Goal: Navigation & Orientation: Find specific page/section

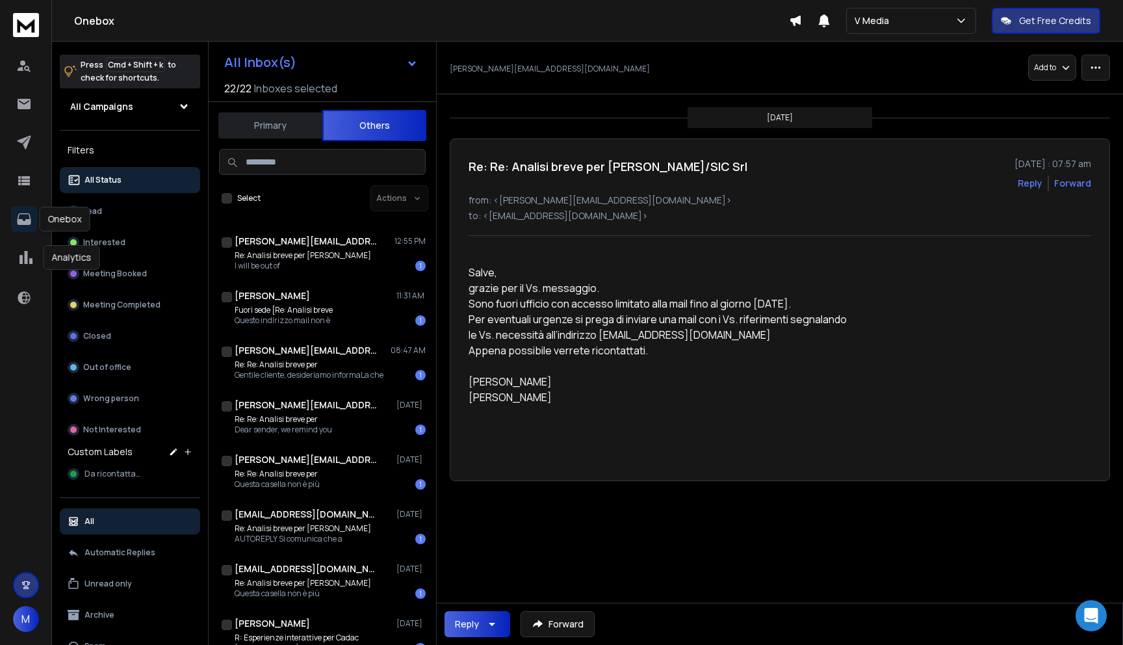
scroll to position [378, 0]
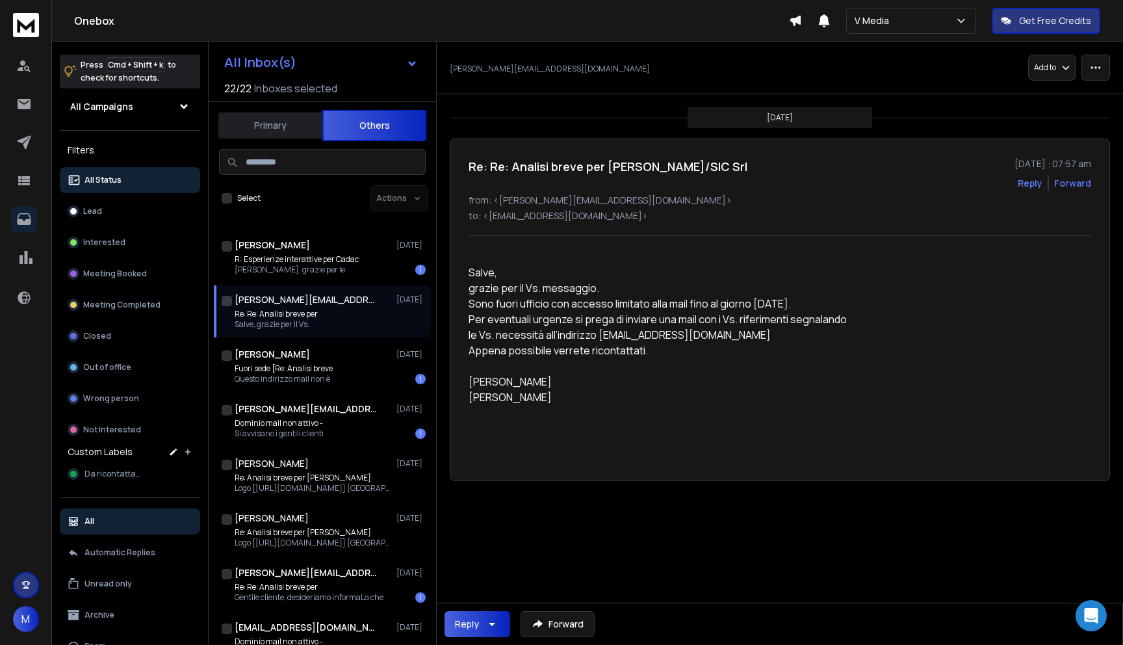
click at [341, 289] on div "[PERSON_NAME][EMAIL_ADDRESS][DOMAIN_NAME] [DATE] Re: Re: Analisi breve per Salv…" at bounding box center [323, 311] width 214 height 52
click at [350, 266] on p "[PERSON_NAME], grazie per le" at bounding box center [297, 269] width 124 height 10
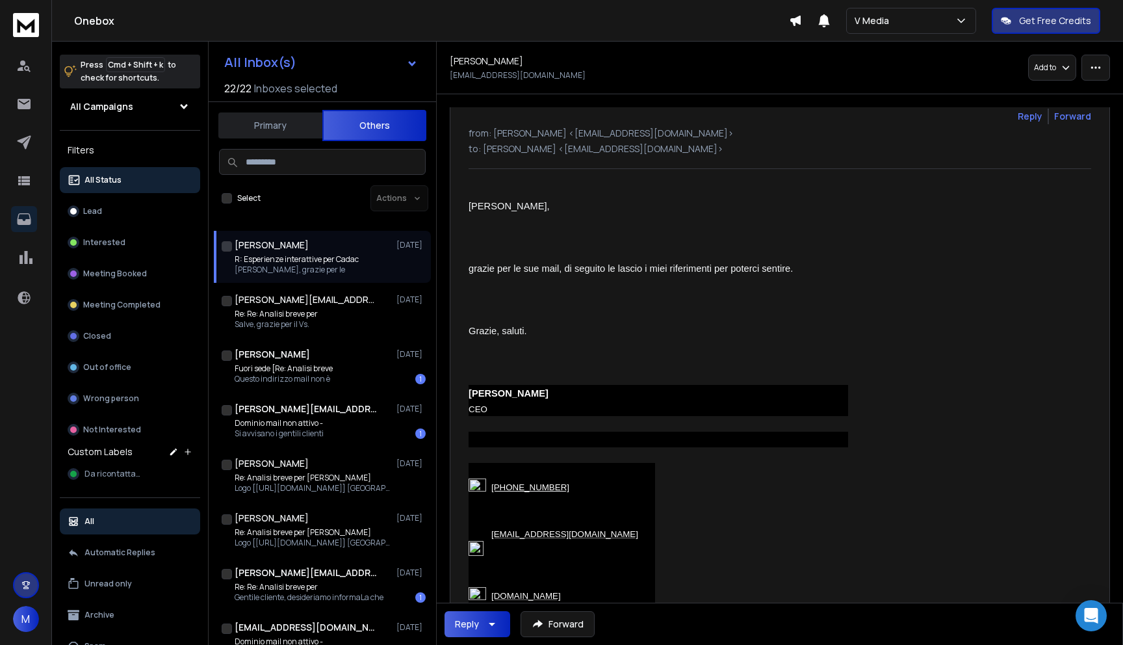
scroll to position [75, 0]
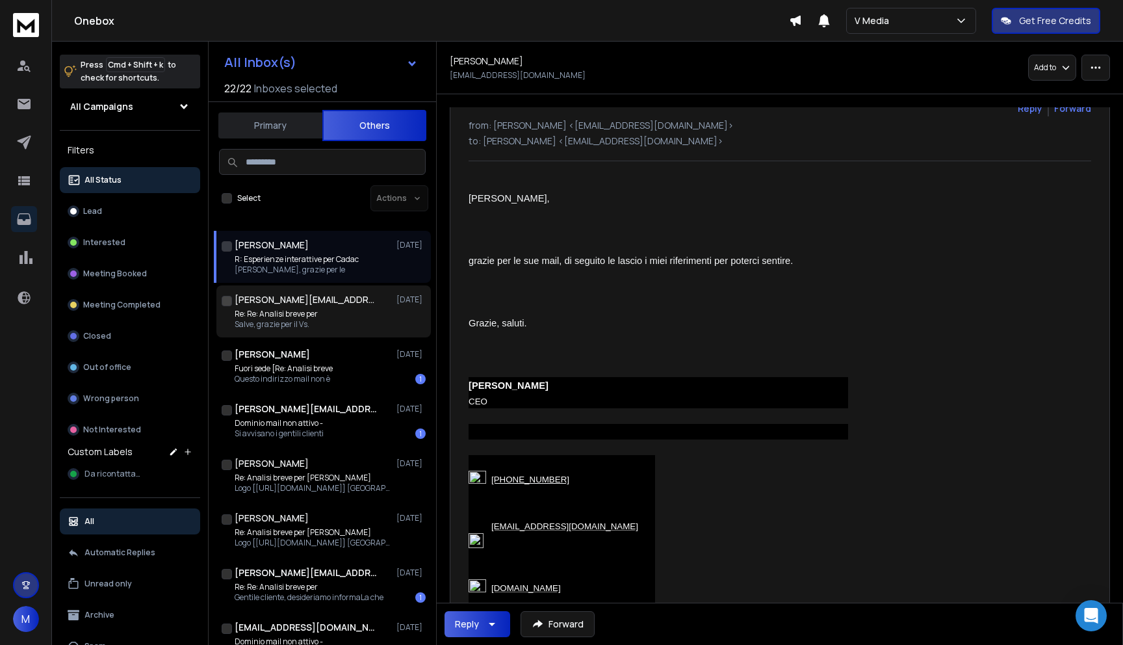
click at [352, 295] on h1 "[PERSON_NAME][EMAIL_ADDRESS][DOMAIN_NAME]" at bounding box center [306, 299] width 143 height 13
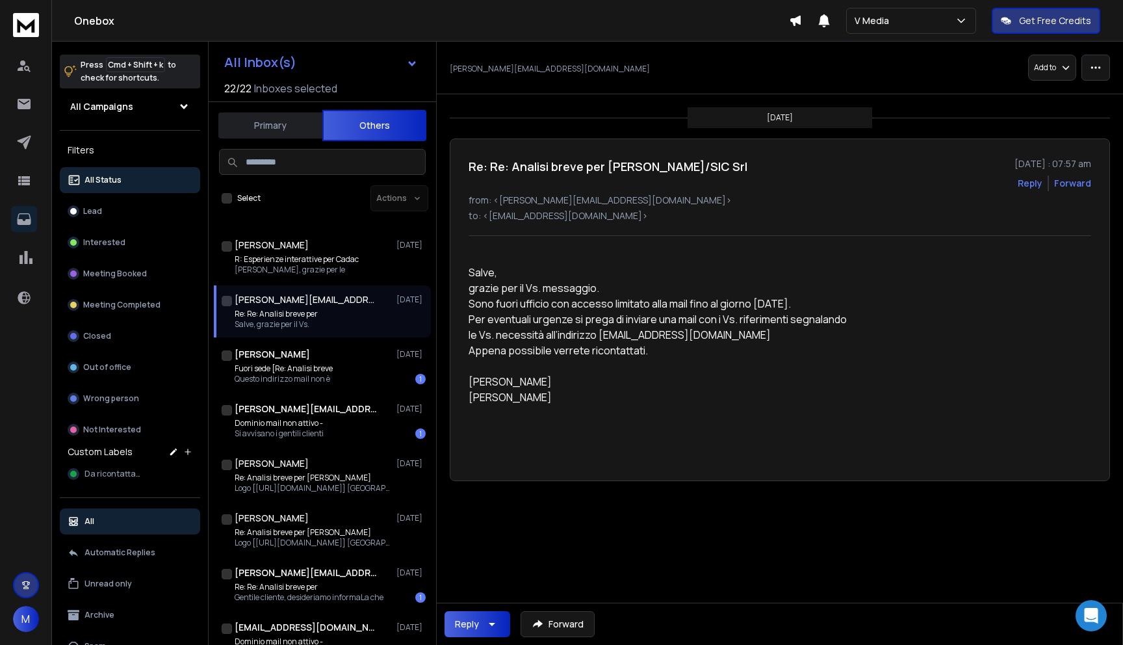
scroll to position [0, 0]
click at [353, 261] on p "R: Esperienze interattive per Cadac" at bounding box center [297, 259] width 124 height 10
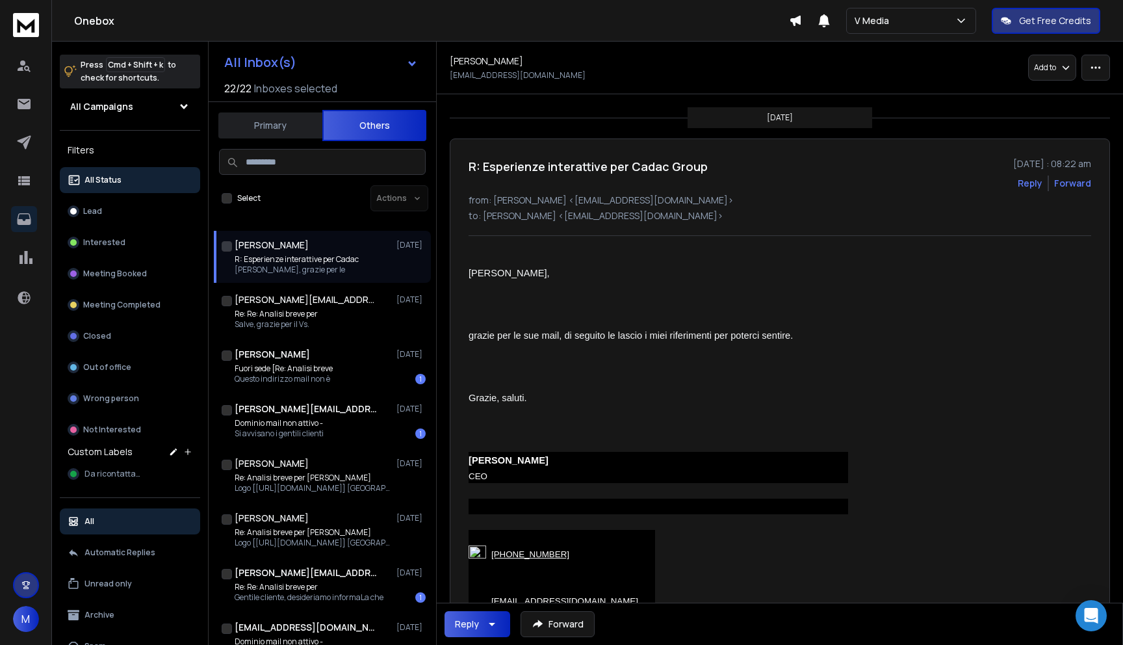
click at [257, 131] on button "Primary" at bounding box center [270, 125] width 104 height 29
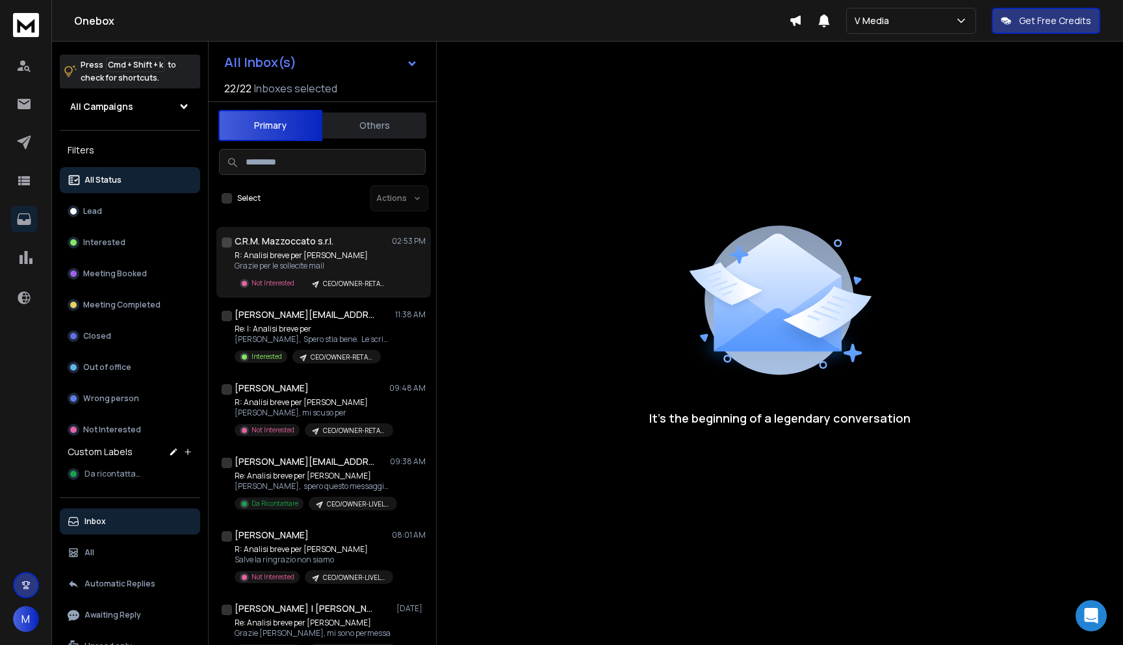
click at [358, 251] on p "R: Analisi breve per [PERSON_NAME]" at bounding box center [313, 255] width 156 height 10
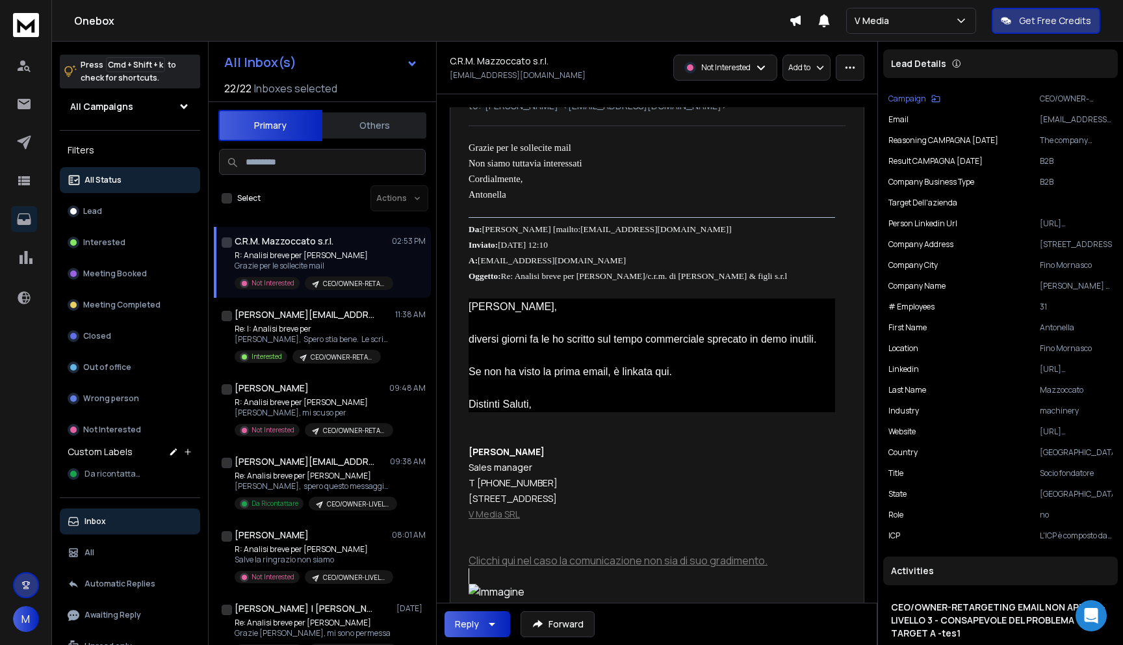
scroll to position [114, 0]
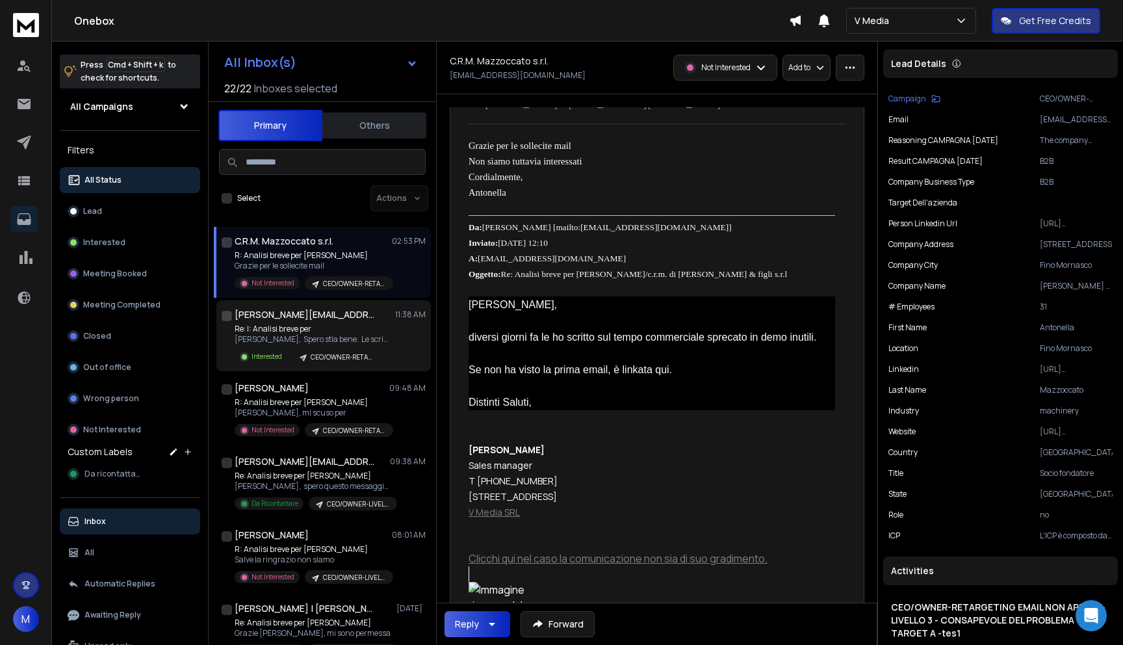
click at [324, 326] on p "Re: I: Analisi breve per" at bounding box center [313, 329] width 156 height 10
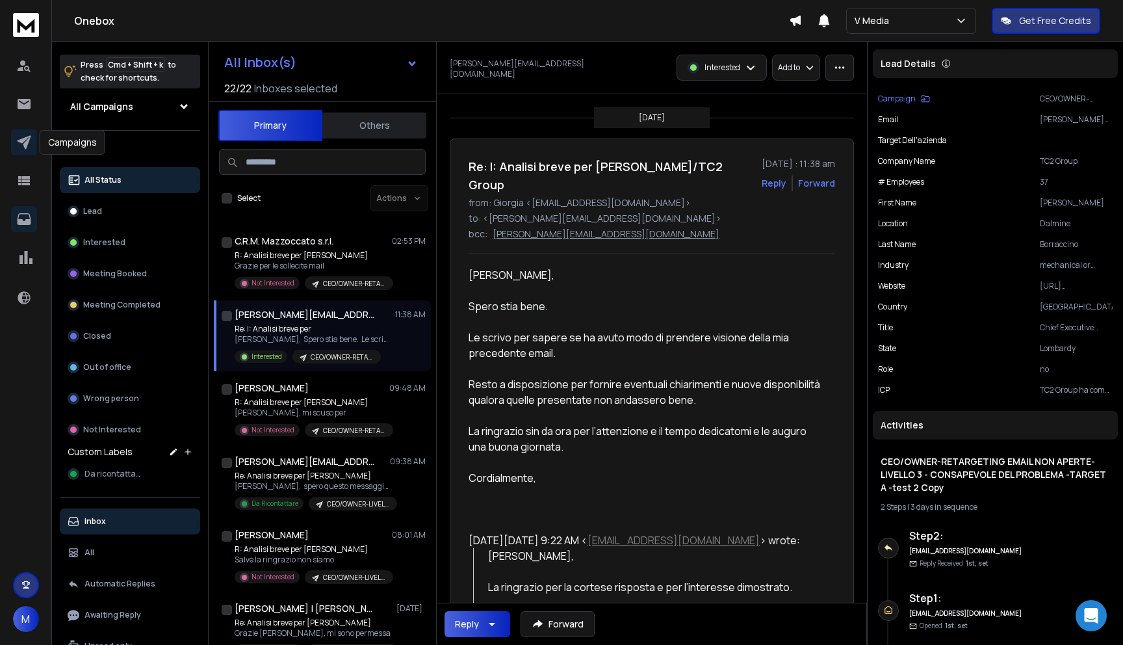
click at [27, 147] on icon at bounding box center [24, 143] width 16 height 16
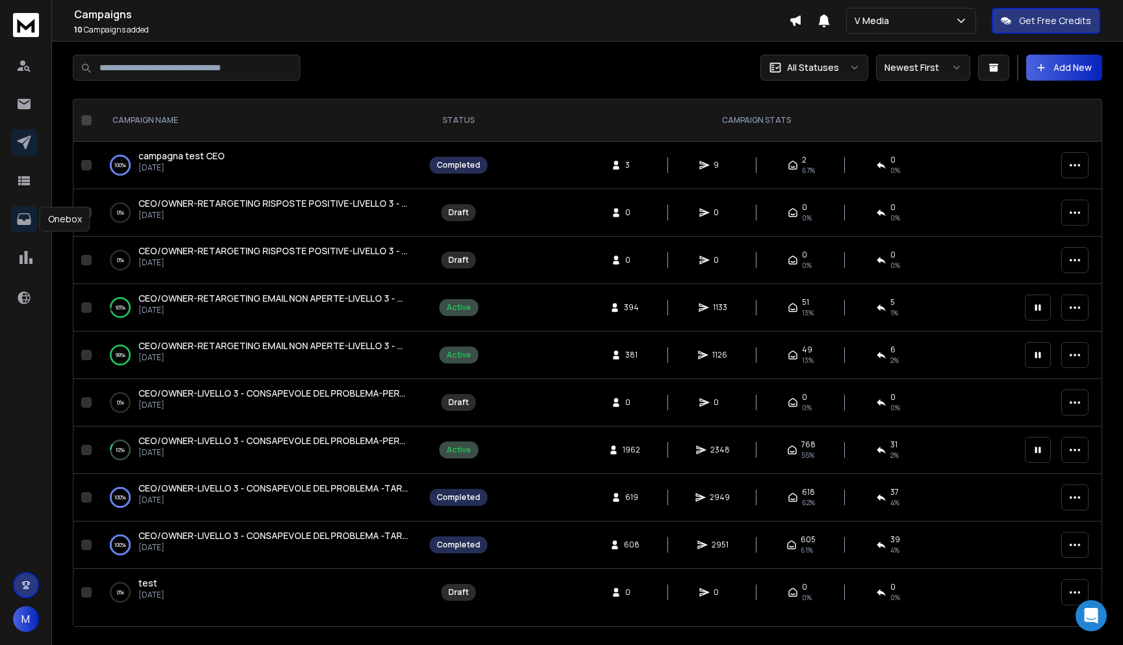
click at [20, 220] on icon at bounding box center [24, 219] width 14 height 12
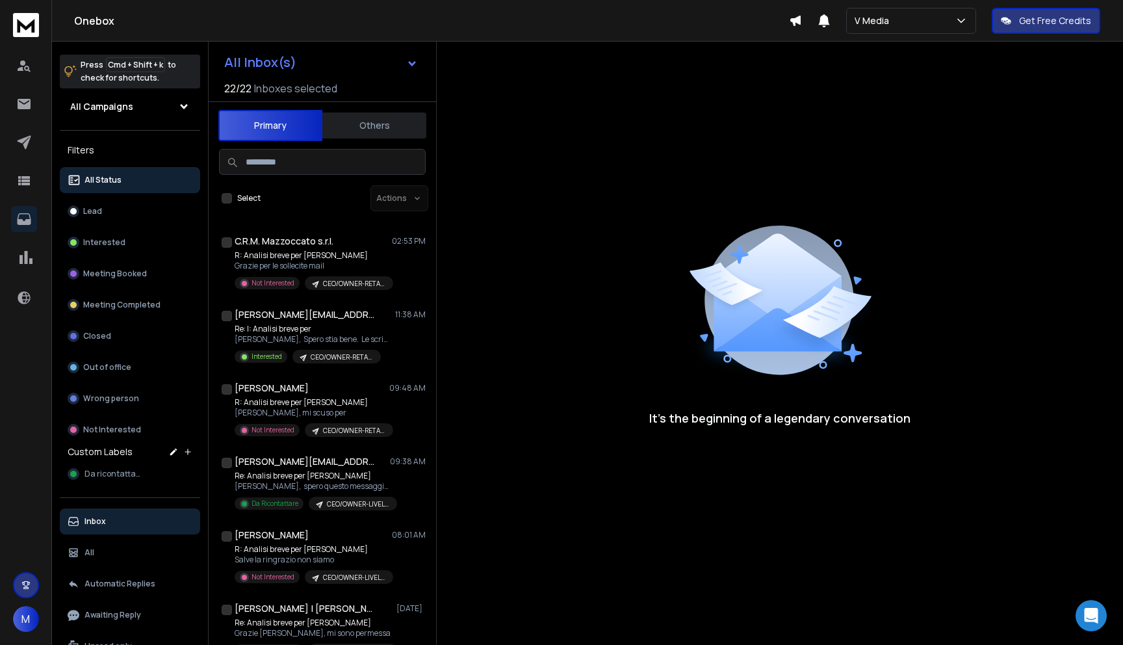
click at [367, 125] on button "Others" at bounding box center [374, 125] width 104 height 29
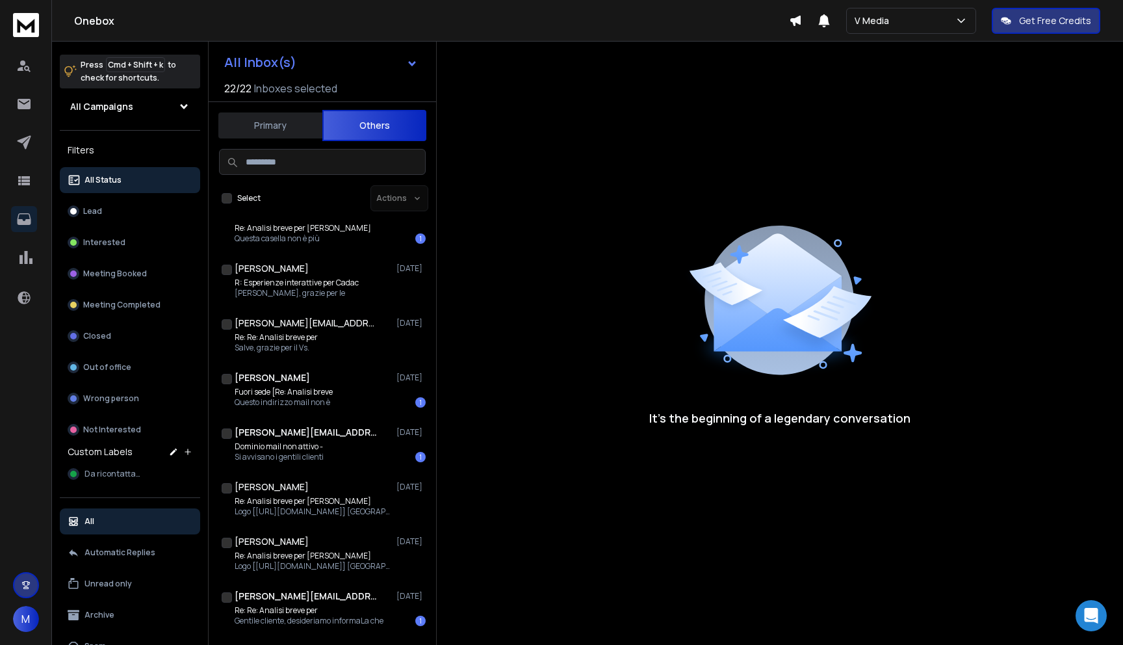
scroll to position [368, 0]
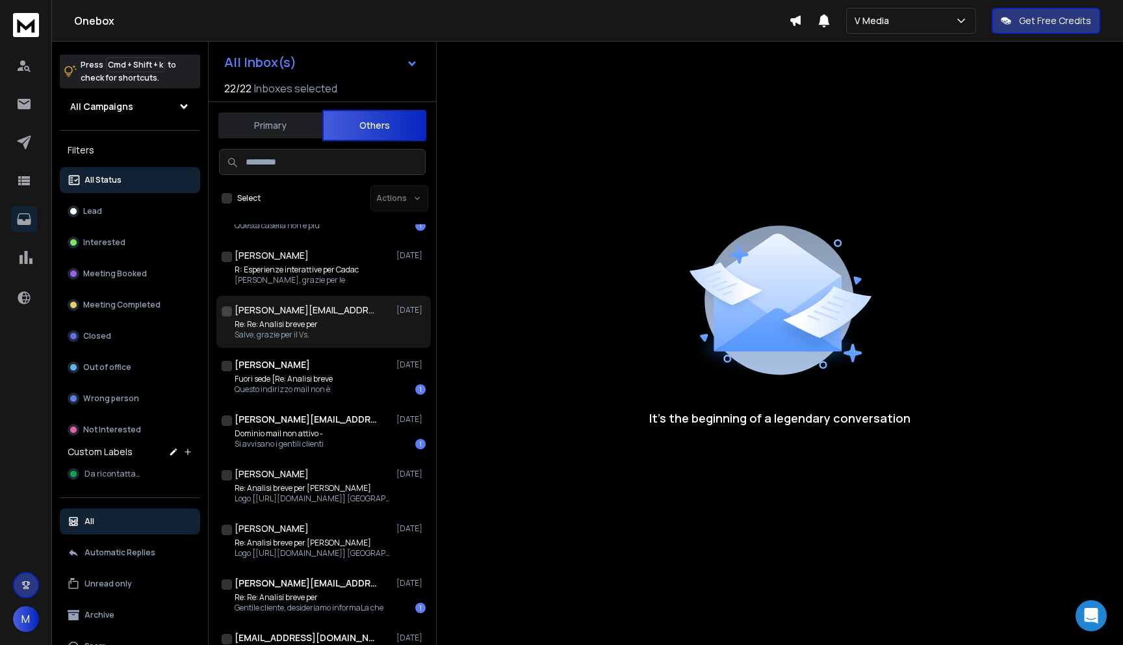
click at [357, 326] on div "Re: Re: Analisi breve per Salve, grazie per il Vs." at bounding box center [330, 329] width 191 height 21
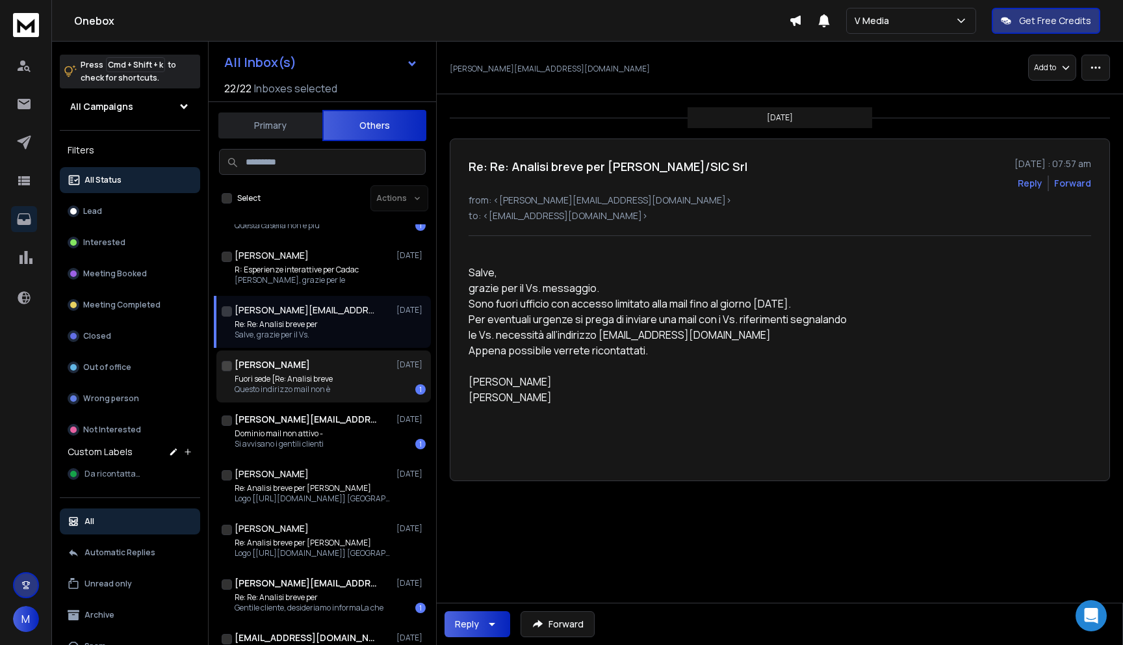
click at [387, 370] on div "Marta Porcellato 04 Sep" at bounding box center [330, 364] width 191 height 13
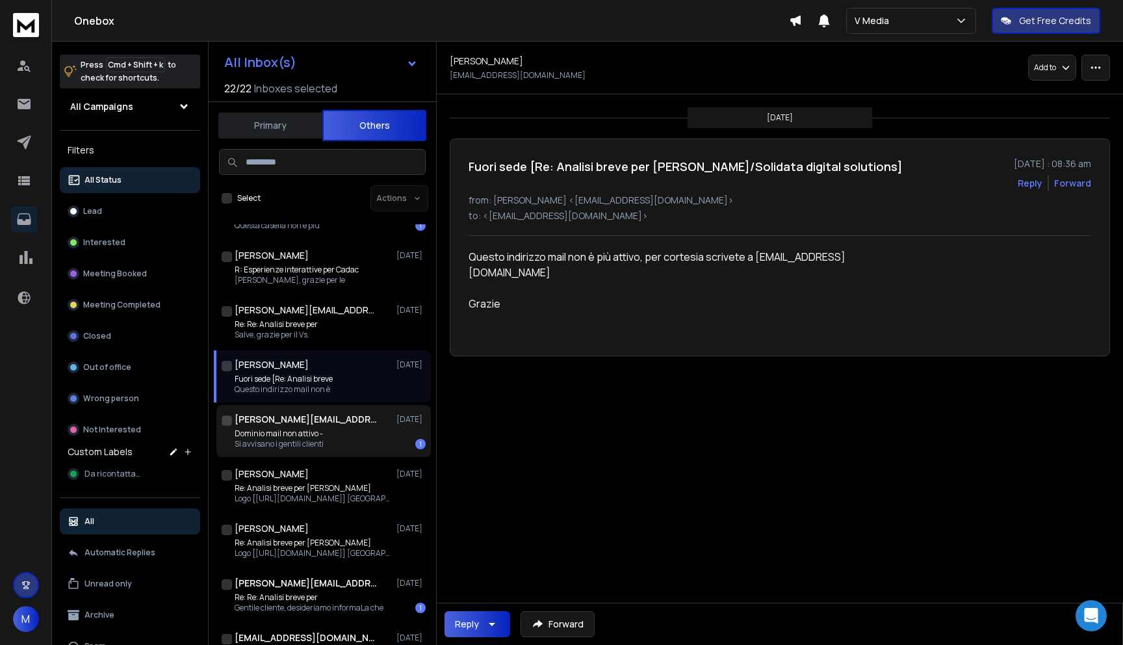
click at [391, 418] on div "g.mazzoni@montieng.com 04 Sep" at bounding box center [330, 419] width 191 height 13
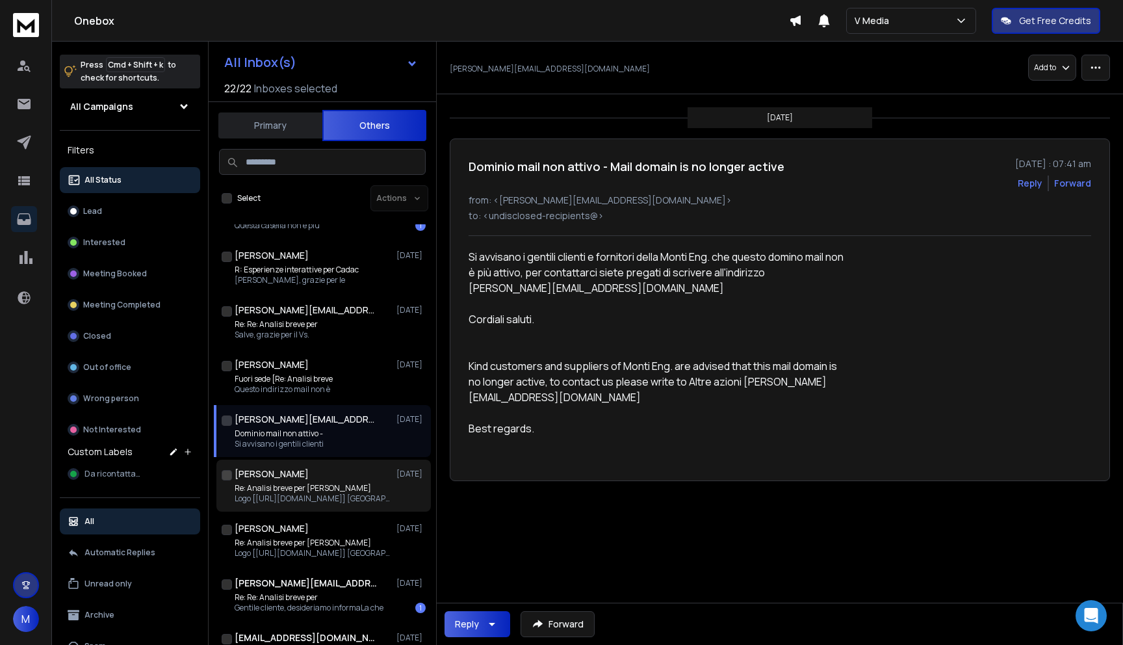
click at [387, 481] on div "Massimo GERA 03 Sep Re: Analisi breve per Massimo Logo [https://app.mailinblack…" at bounding box center [330, 485] width 191 height 36
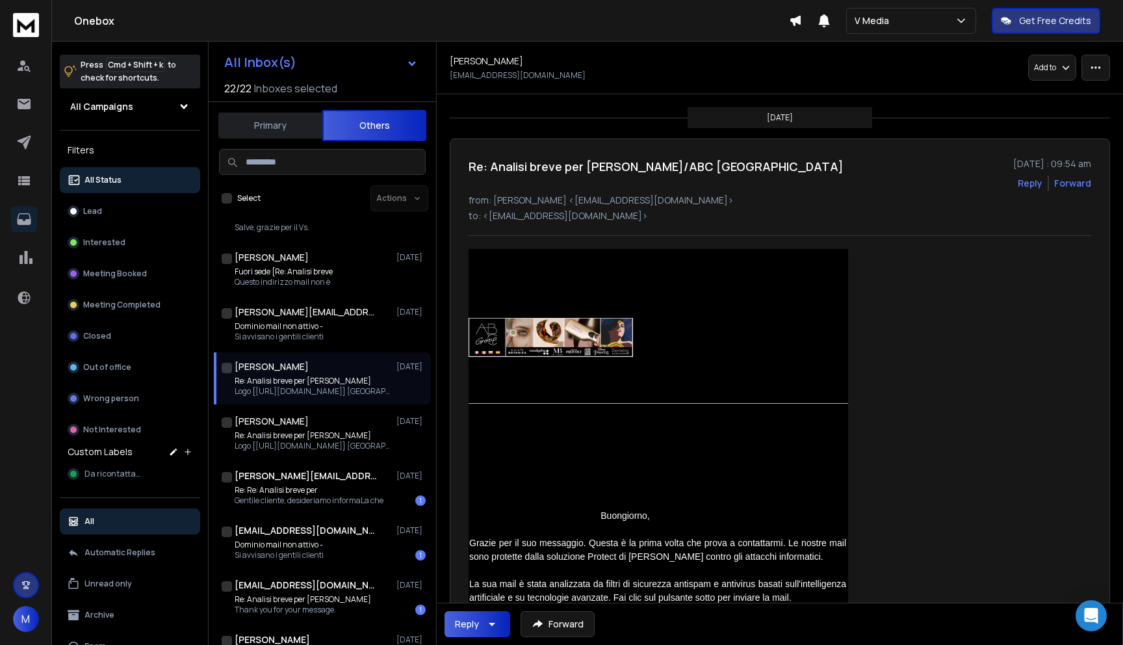
scroll to position [476, 0]
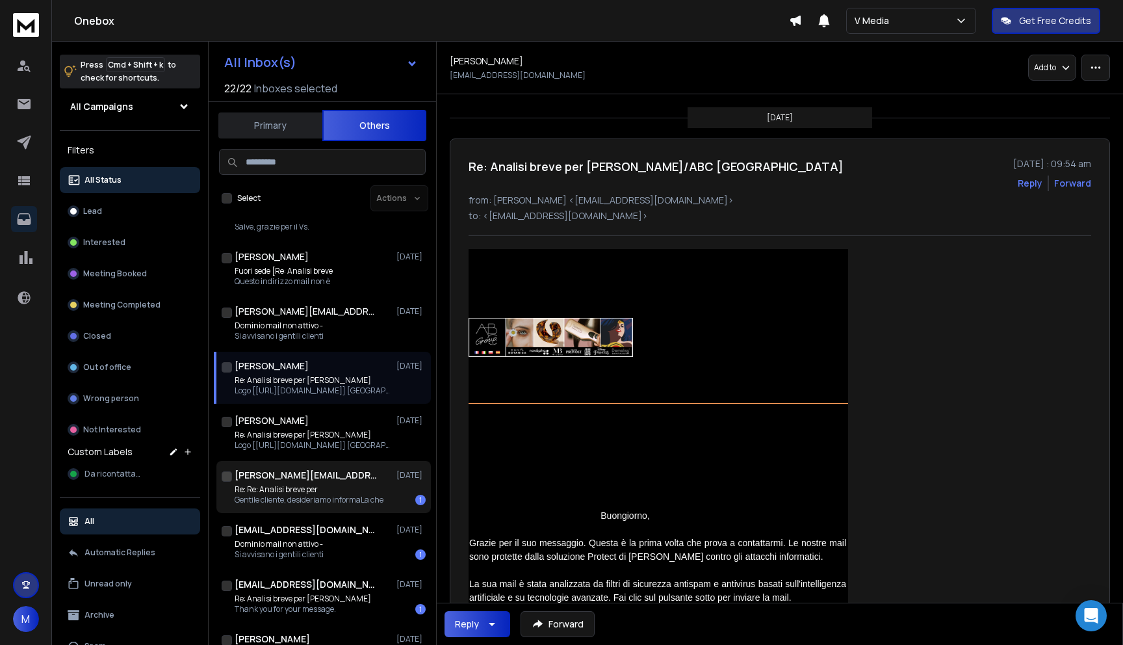
click at [386, 475] on div "fabio.belotti@battaggion.com 03 Sep" at bounding box center [330, 474] width 191 height 13
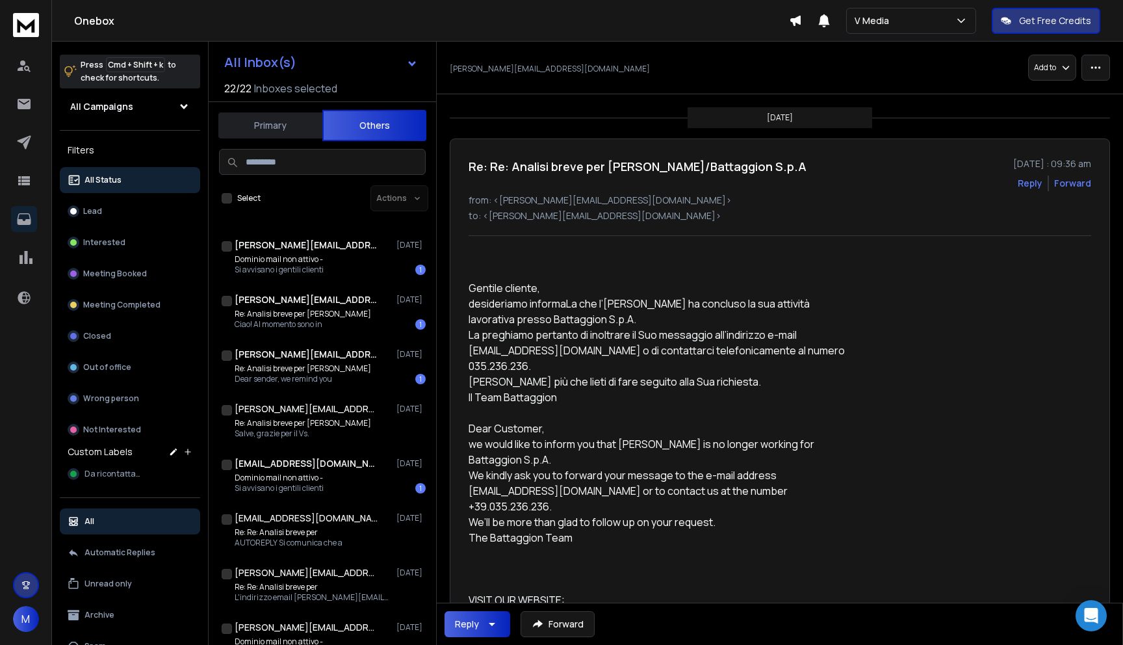
scroll to position [1144, 0]
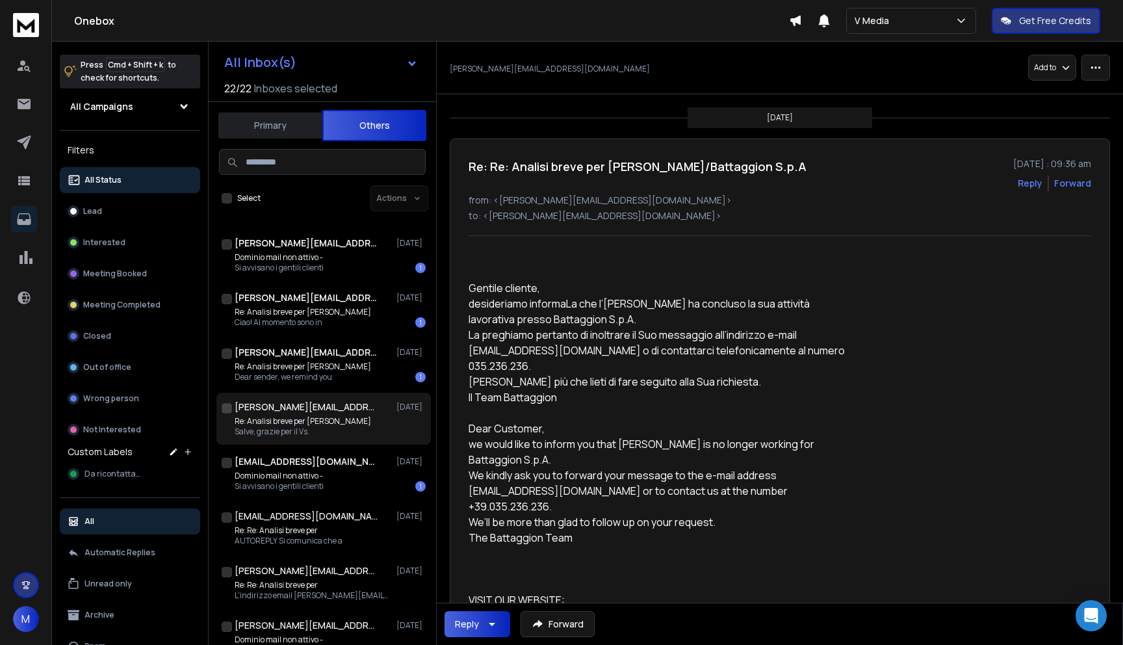
click at [380, 424] on div "Re: Analisi breve per Daniele Salve, grazie per il Vs." at bounding box center [330, 426] width 191 height 21
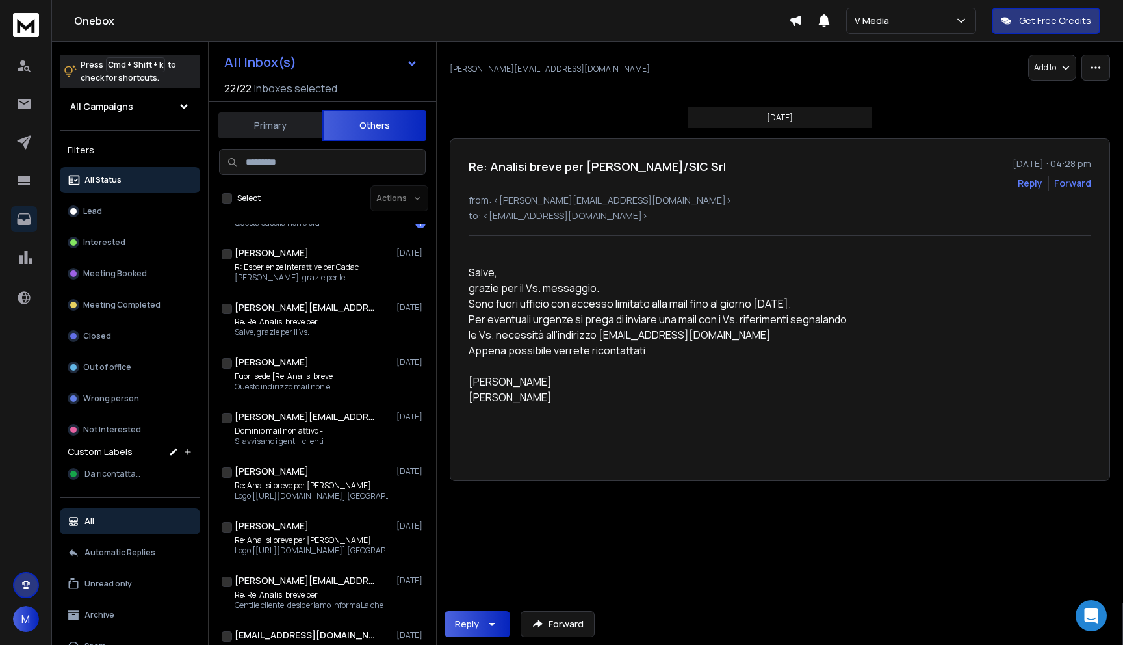
scroll to position [0, 0]
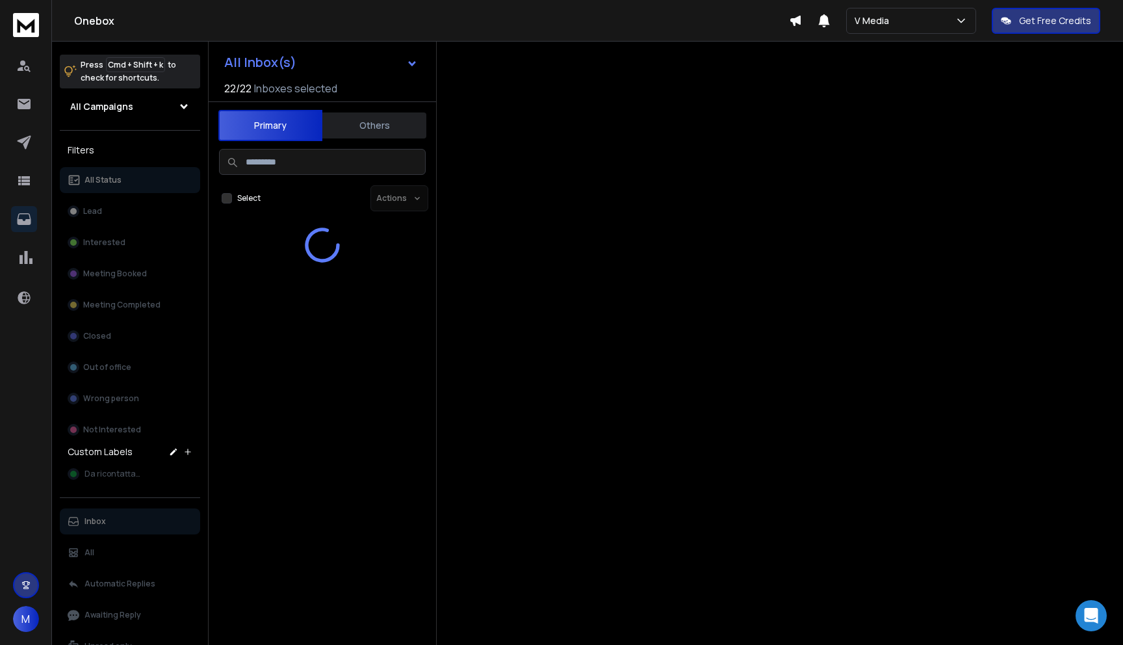
click at [277, 123] on button "Primary" at bounding box center [270, 125] width 104 height 31
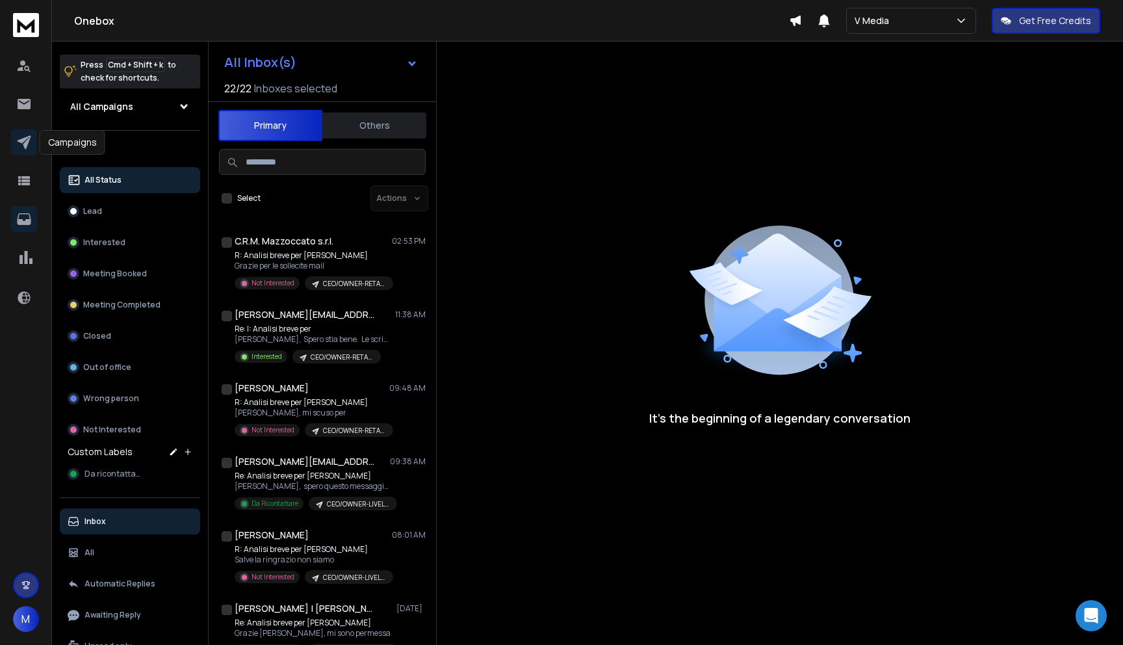
click at [28, 131] on link at bounding box center [24, 142] width 26 height 26
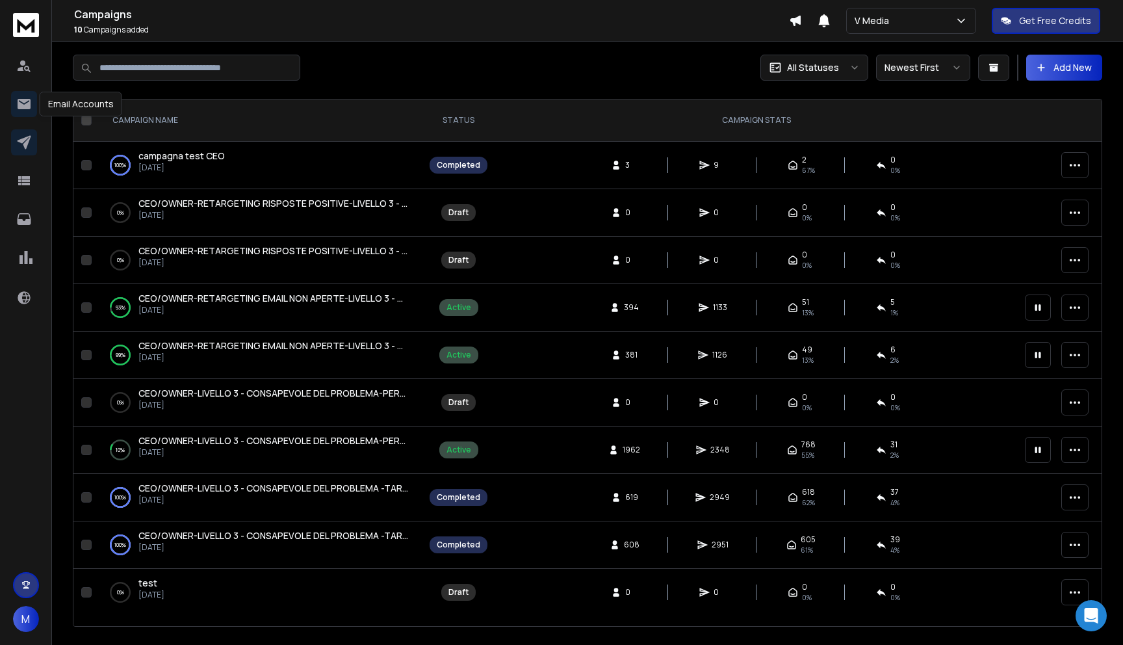
click at [25, 115] on link at bounding box center [24, 104] width 26 height 26
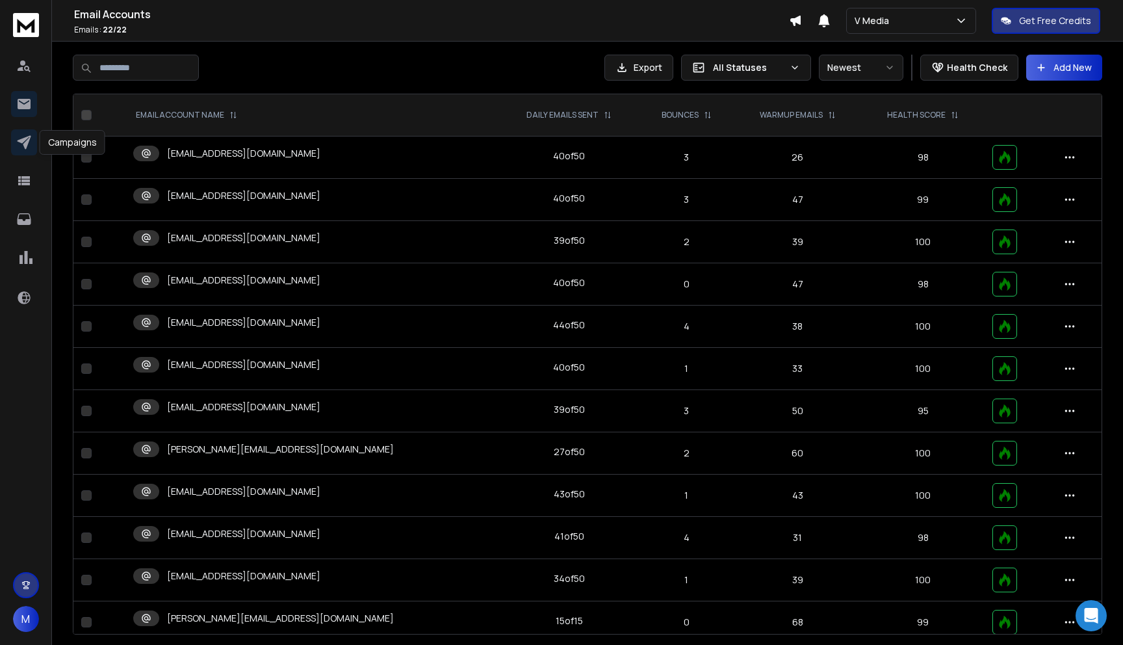
click at [27, 140] on icon at bounding box center [24, 142] width 14 height 14
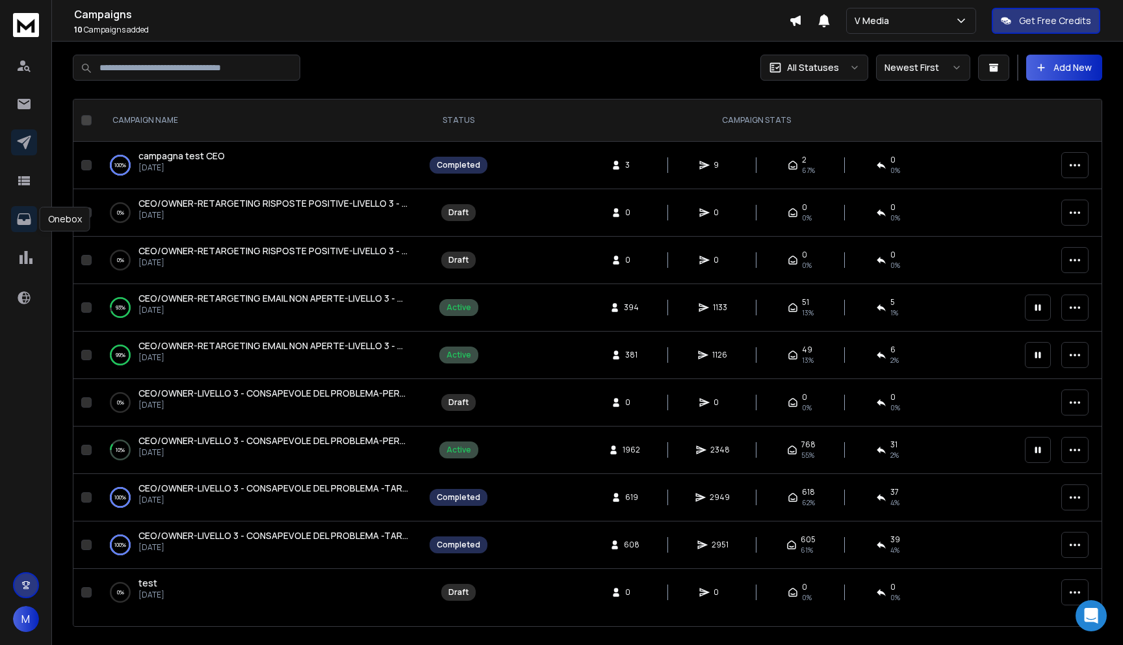
click at [27, 206] on link at bounding box center [24, 219] width 26 height 26
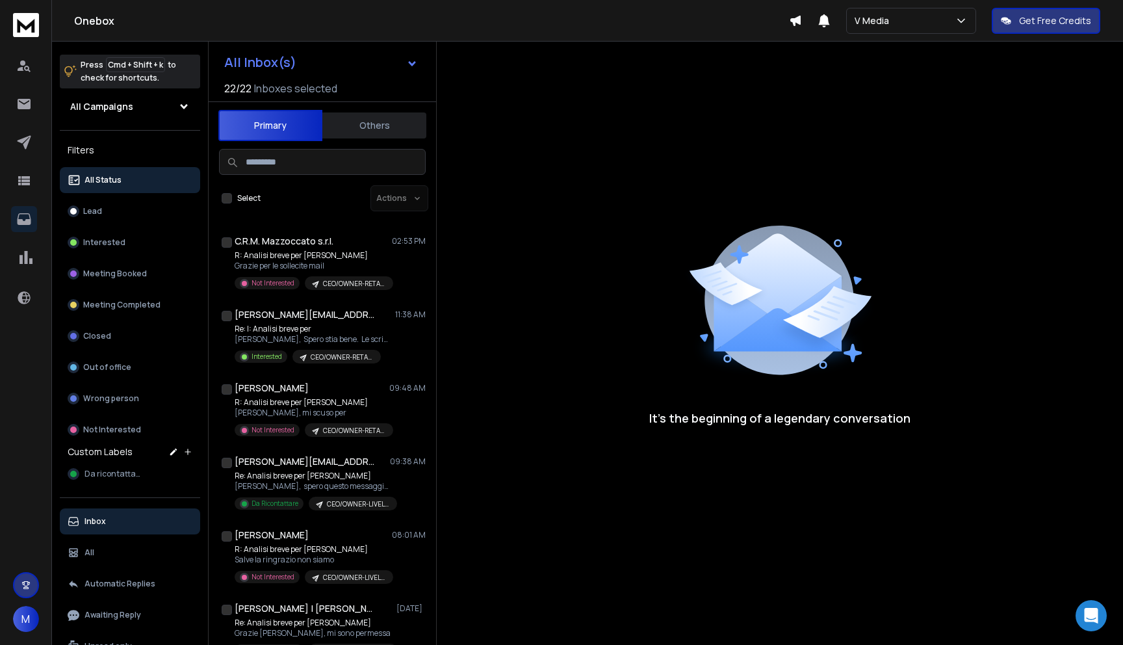
click at [379, 124] on button "Others" at bounding box center [374, 125] width 104 height 29
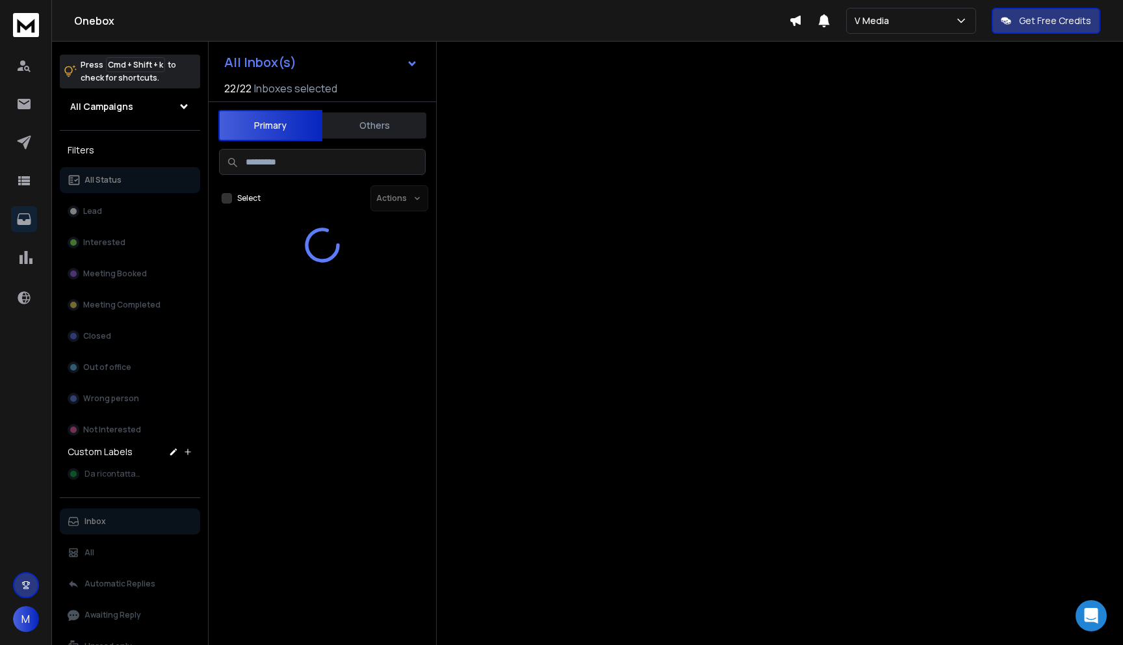
click at [269, 122] on button "Primary" at bounding box center [270, 125] width 104 height 31
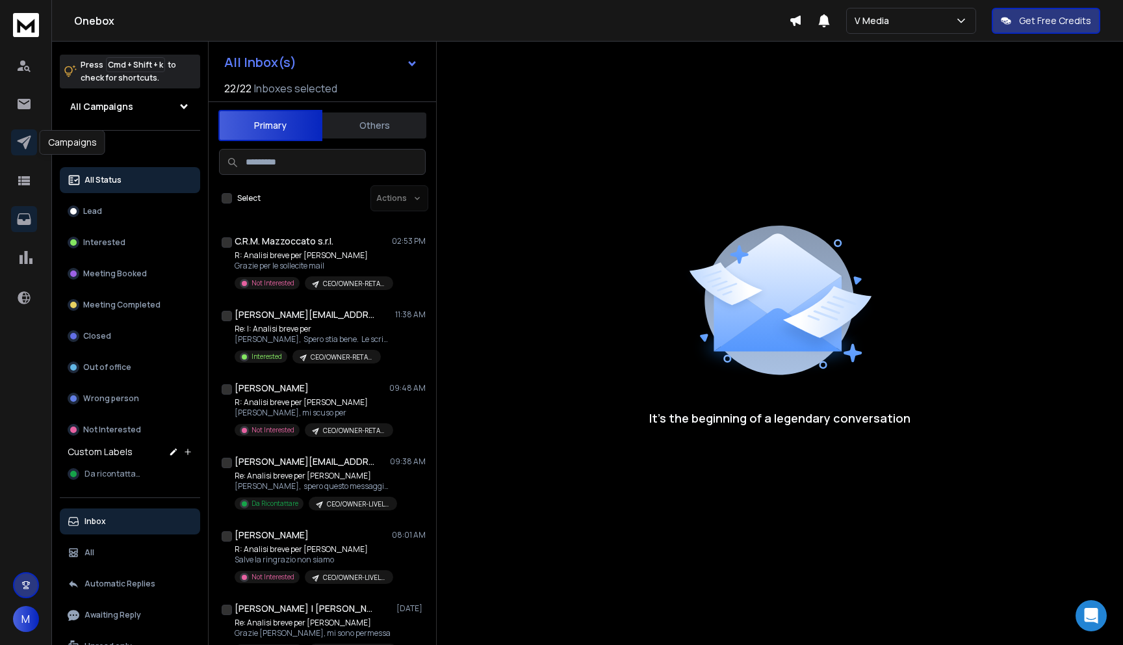
click at [25, 144] on icon at bounding box center [24, 142] width 14 height 14
